Goal: Task Accomplishment & Management: Manage account settings

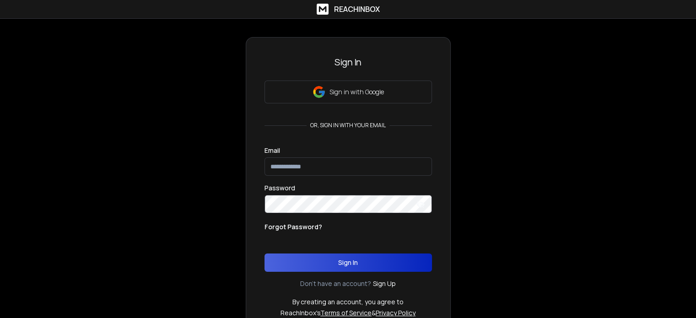
click at [293, 160] on input "email" at bounding box center [349, 166] width 168 height 18
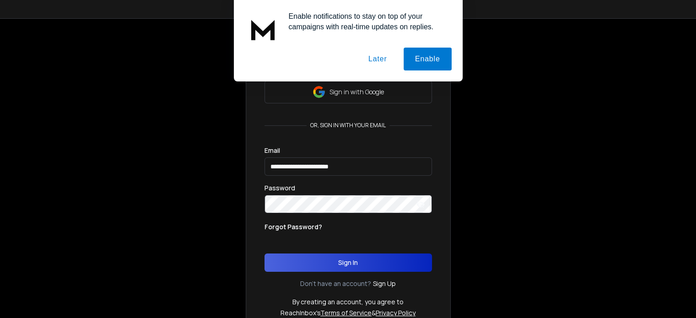
type input "**********"
click at [265, 254] on button "Sign In" at bounding box center [349, 263] width 168 height 18
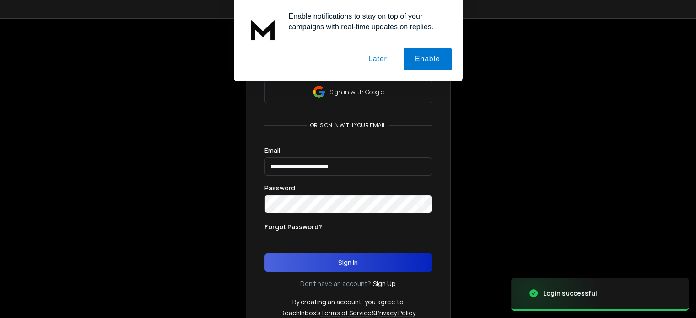
click at [378, 54] on button "Later" at bounding box center [377, 59] width 41 height 23
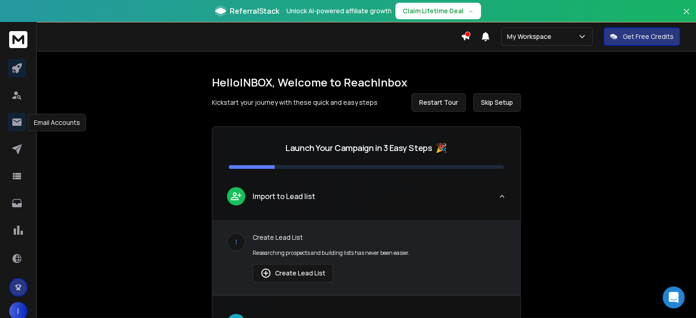
click at [13, 126] on icon at bounding box center [16, 122] width 9 height 7
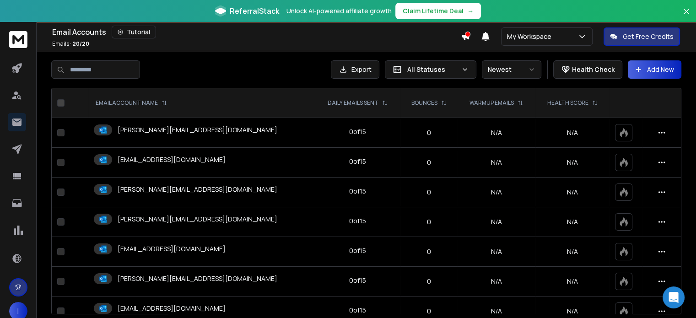
click at [631, 76] on button "Add New" at bounding box center [655, 69] width 54 height 18
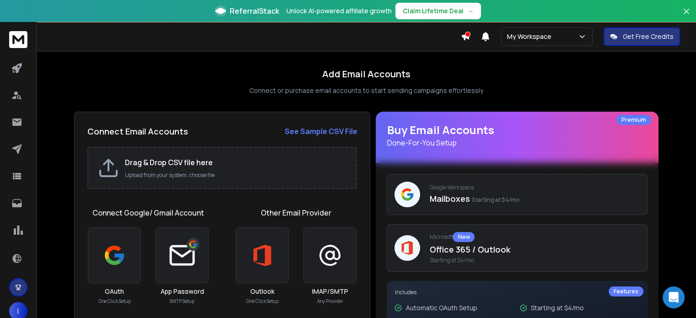
click at [110, 270] on div at bounding box center [114, 256] width 53 height 56
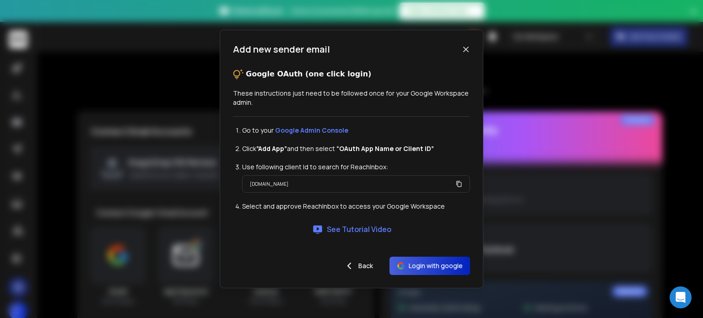
click at [420, 264] on button "Login with google" at bounding box center [430, 266] width 81 height 18
